Goal: Task Accomplishment & Management: Use online tool/utility

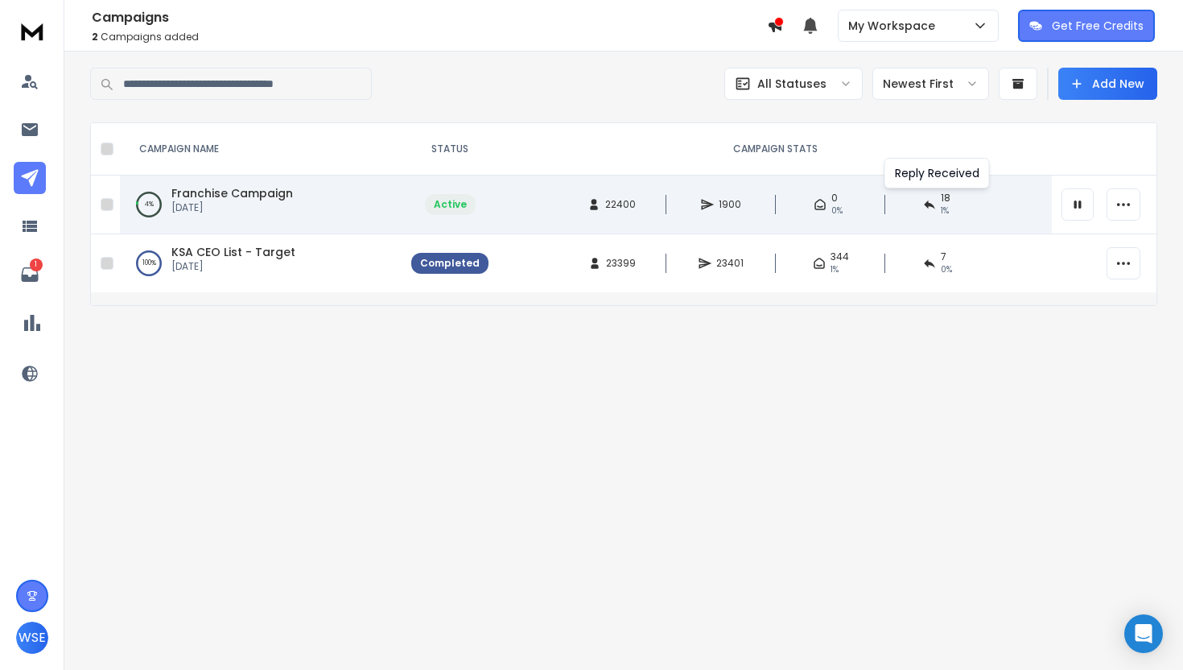
click at [944, 200] on span "18" at bounding box center [946, 198] width 10 height 13
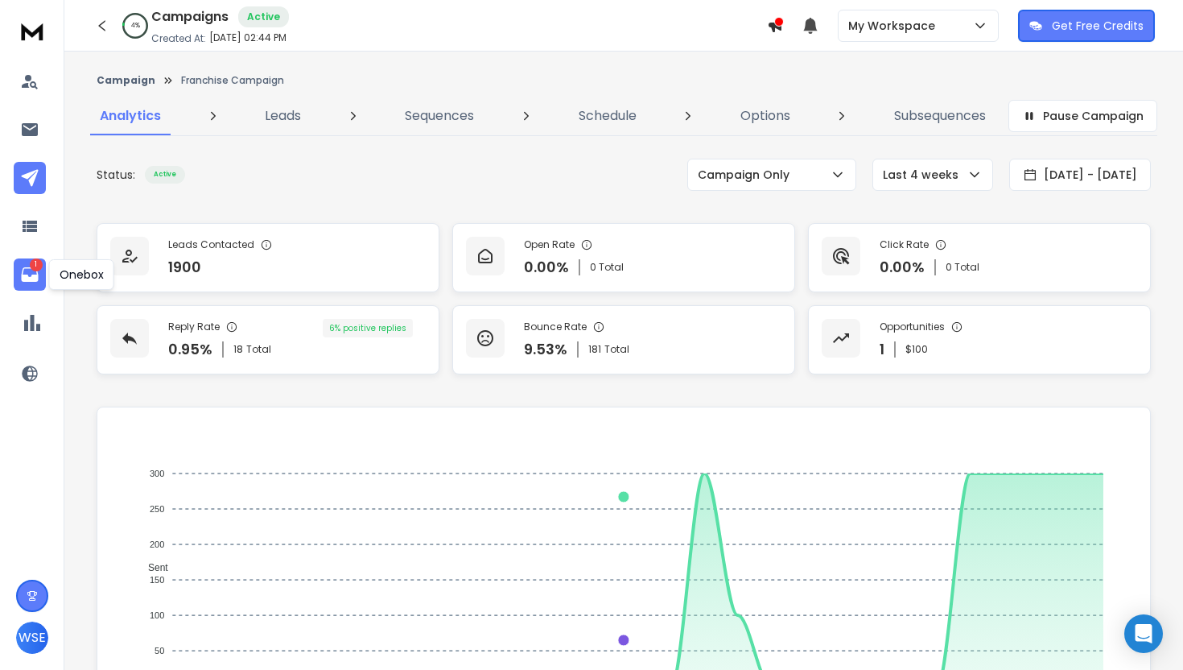
click at [35, 274] on icon at bounding box center [29, 274] width 19 height 19
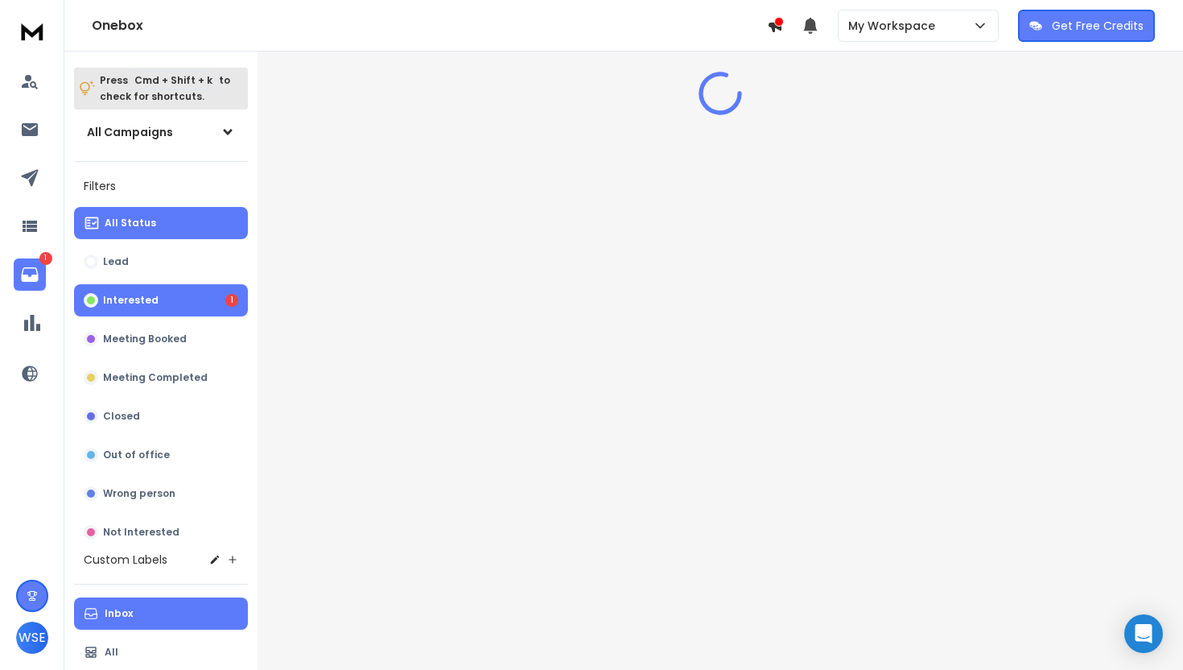
click at [146, 295] on p "Interested" at bounding box center [131, 300] width 56 height 13
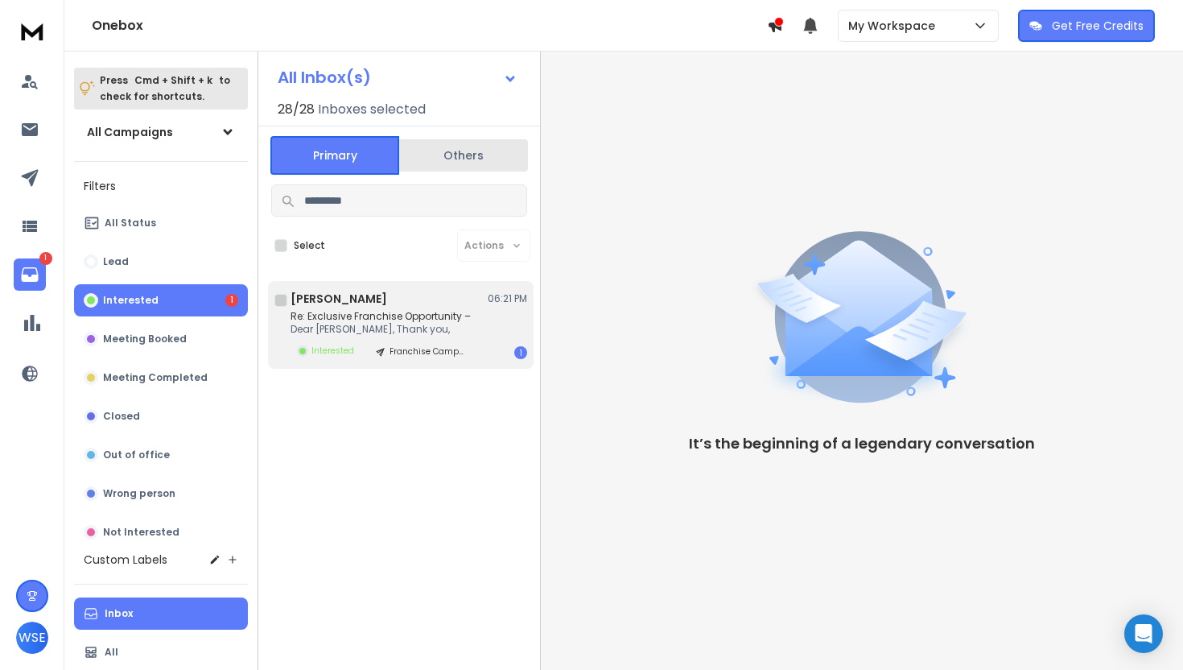
click at [431, 316] on p "Re: Exclusive Franchise Opportunity –" at bounding box center [384, 316] width 186 height 13
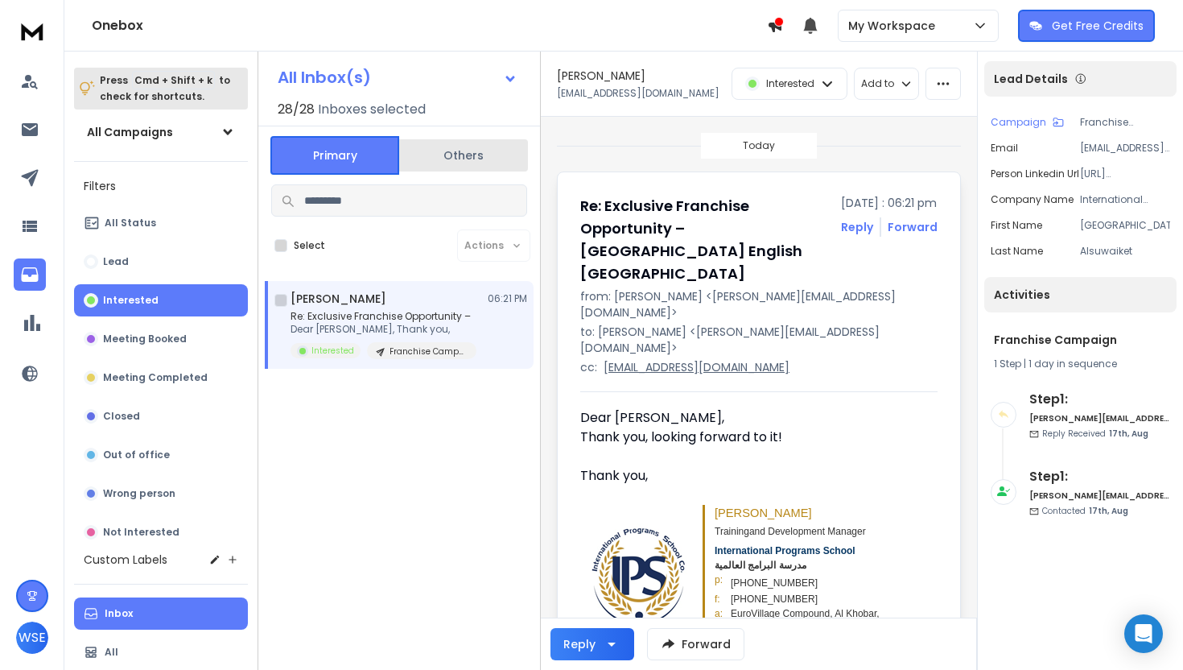
click at [466, 160] on button "Others" at bounding box center [463, 155] width 129 height 35
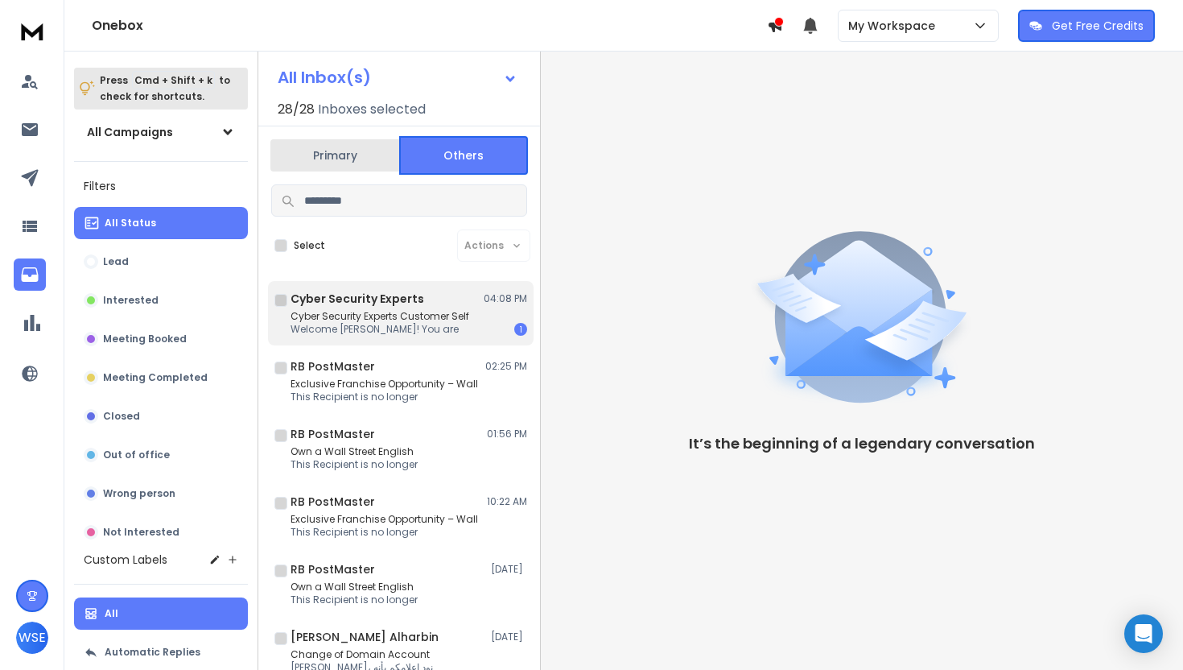
click at [366, 308] on div "Cyber Security Experts 04:08 PM Cyber Security Experts Customer Self Welcome [P…" at bounding box center [409, 313] width 237 height 45
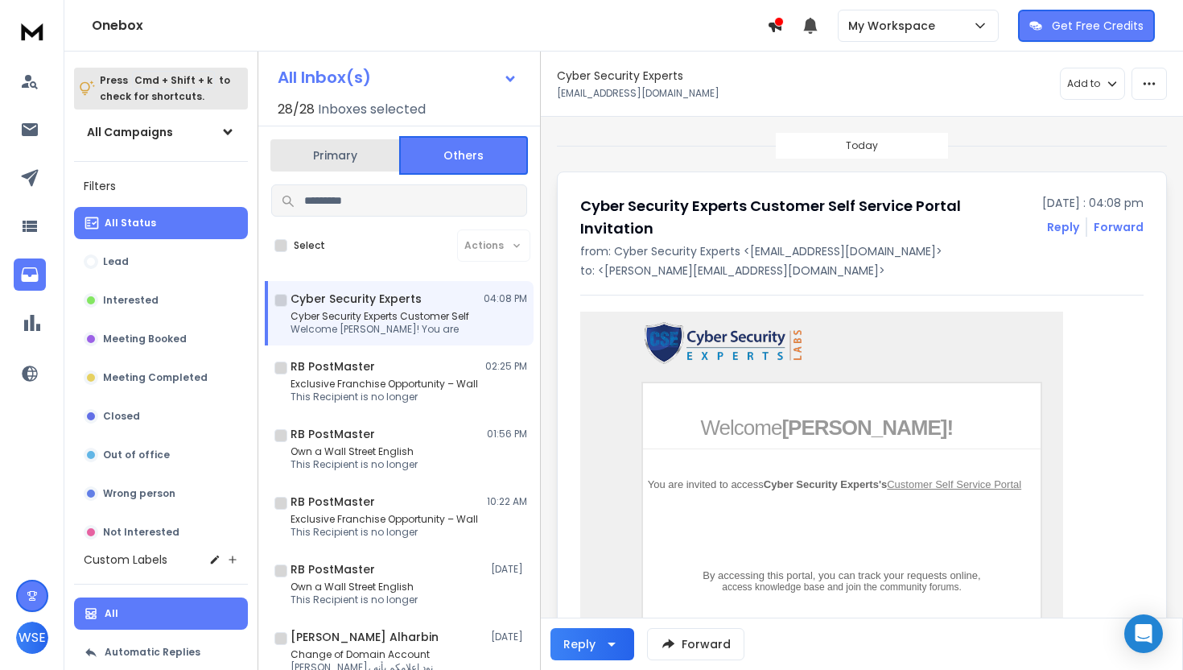
click at [355, 157] on button "Primary" at bounding box center [334, 155] width 129 height 35
